Goal: Check status

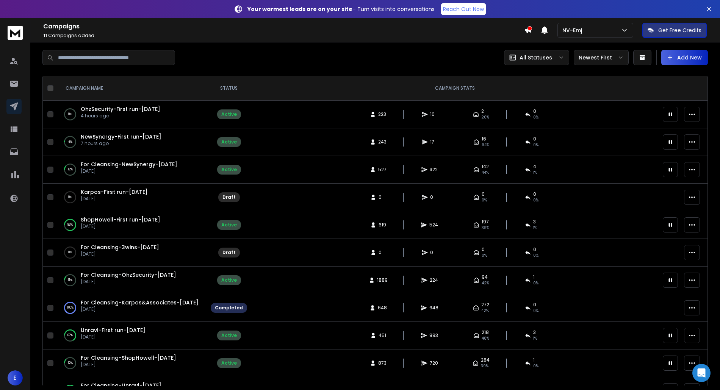
click at [114, 115] on p "4 hours ago" at bounding box center [121, 116] width 80 height 6
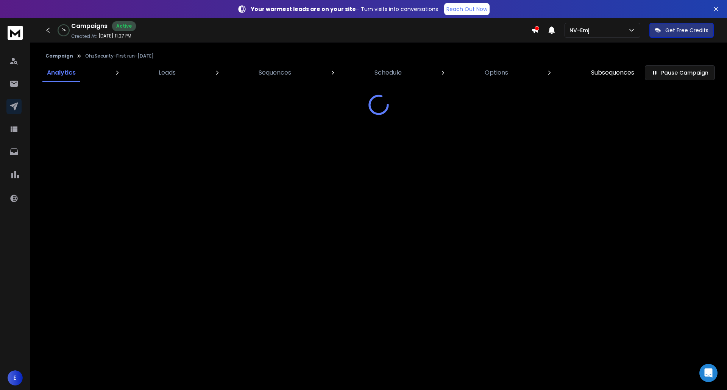
click at [615, 69] on p "Subsequences" at bounding box center [612, 72] width 43 height 9
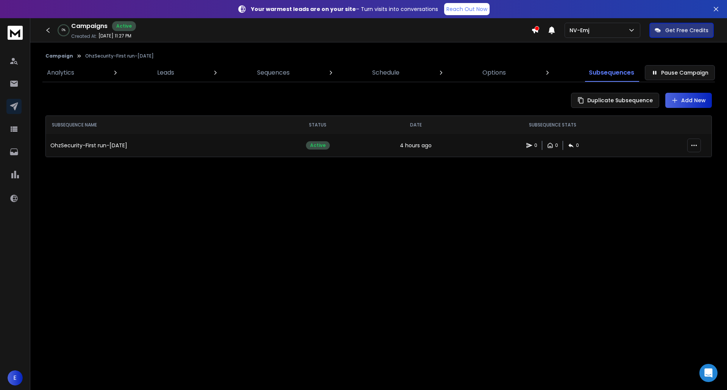
click at [336, 141] on td "Active" at bounding box center [317, 145] width 87 height 23
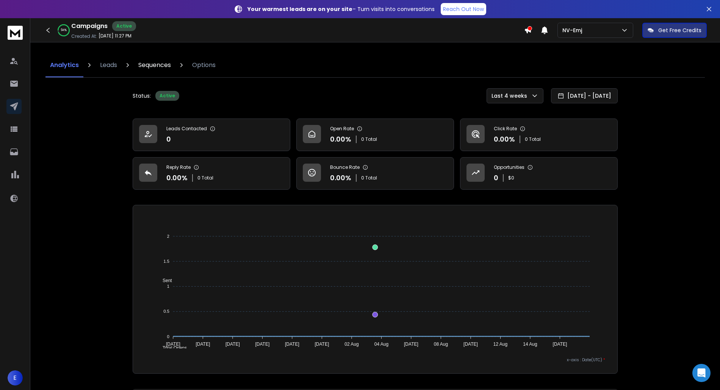
click at [164, 59] on link "Sequences" at bounding box center [155, 65] width 42 height 24
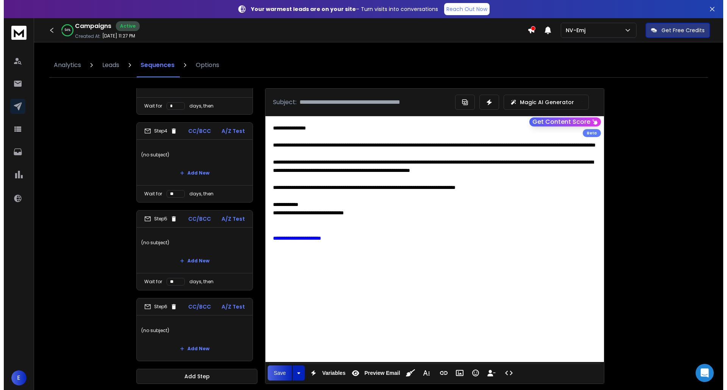
scroll to position [258, 0]
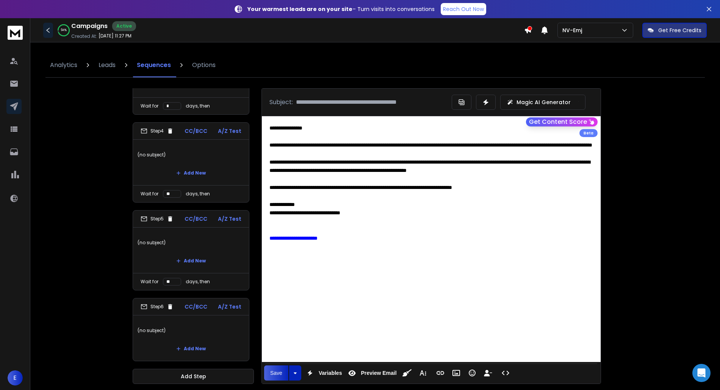
click at [47, 31] on icon at bounding box center [48, 30] width 7 height 7
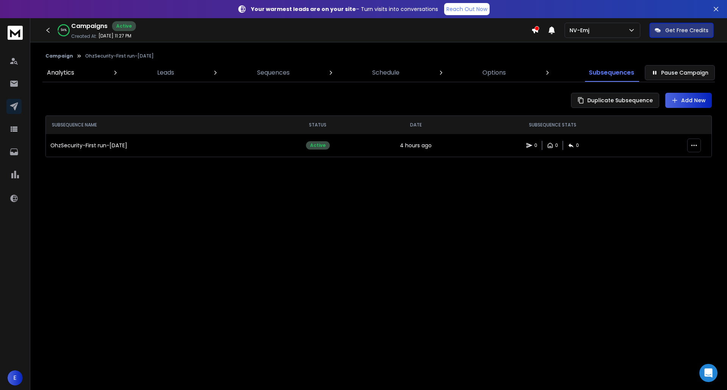
click at [63, 72] on p "Analytics" at bounding box center [60, 72] width 27 height 9
